Goal: Check status

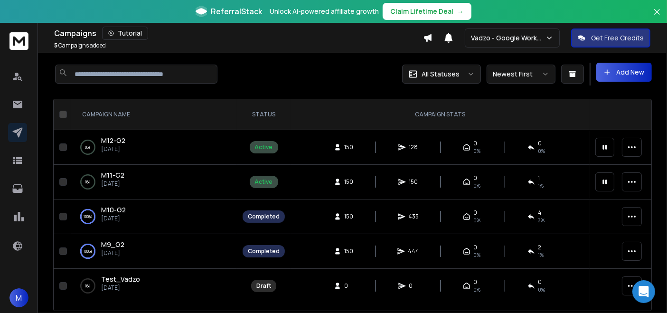
click at [317, 185] on div "150 150 0 0% 1 1 %" at bounding box center [440, 181] width 288 height 15
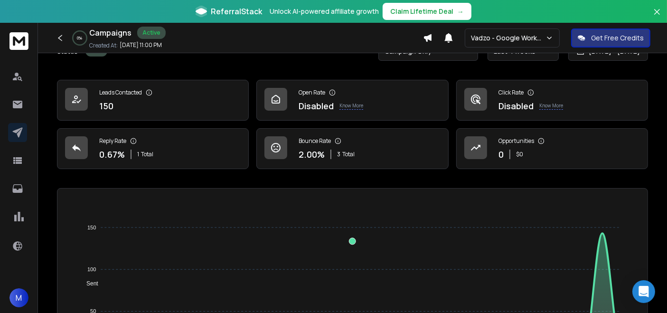
scroll to position [76, 0]
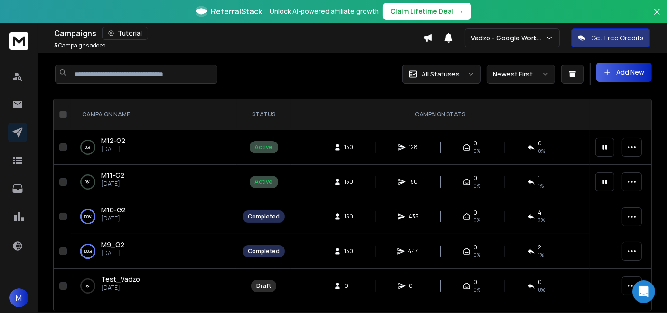
click at [304, 136] on td "150 128 0 0% 0 0 %" at bounding box center [440, 147] width 299 height 35
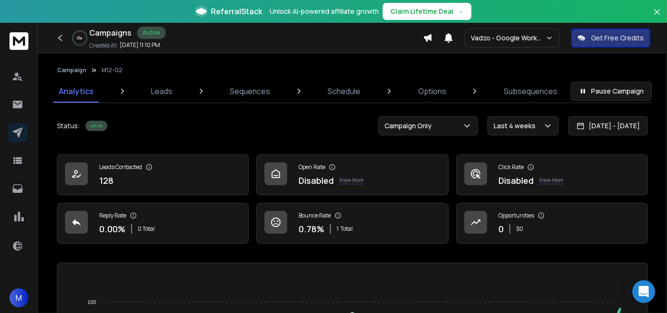
click at [247, 212] on link "Reply Rate 0.00 % 0 Total" at bounding box center [153, 223] width 192 height 41
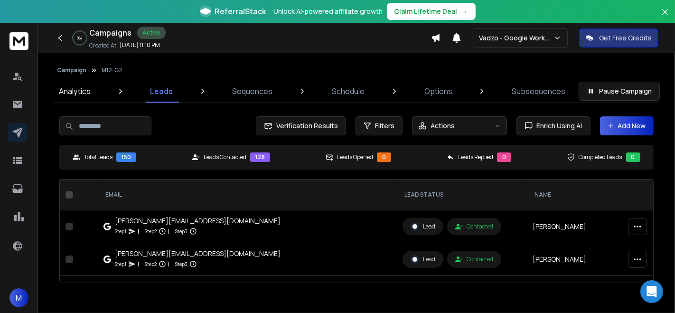
click at [84, 95] on p "Analytics" at bounding box center [75, 90] width 32 height 11
